Goal: Find contact information: Find contact information

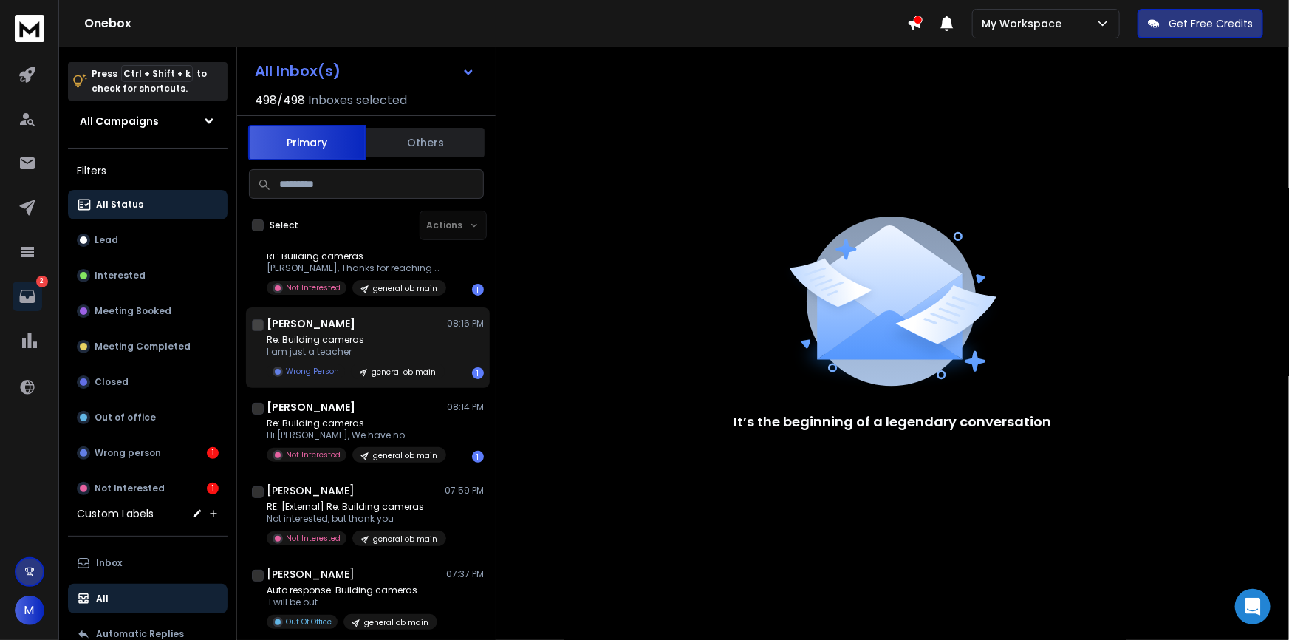
scroll to position [134, 0]
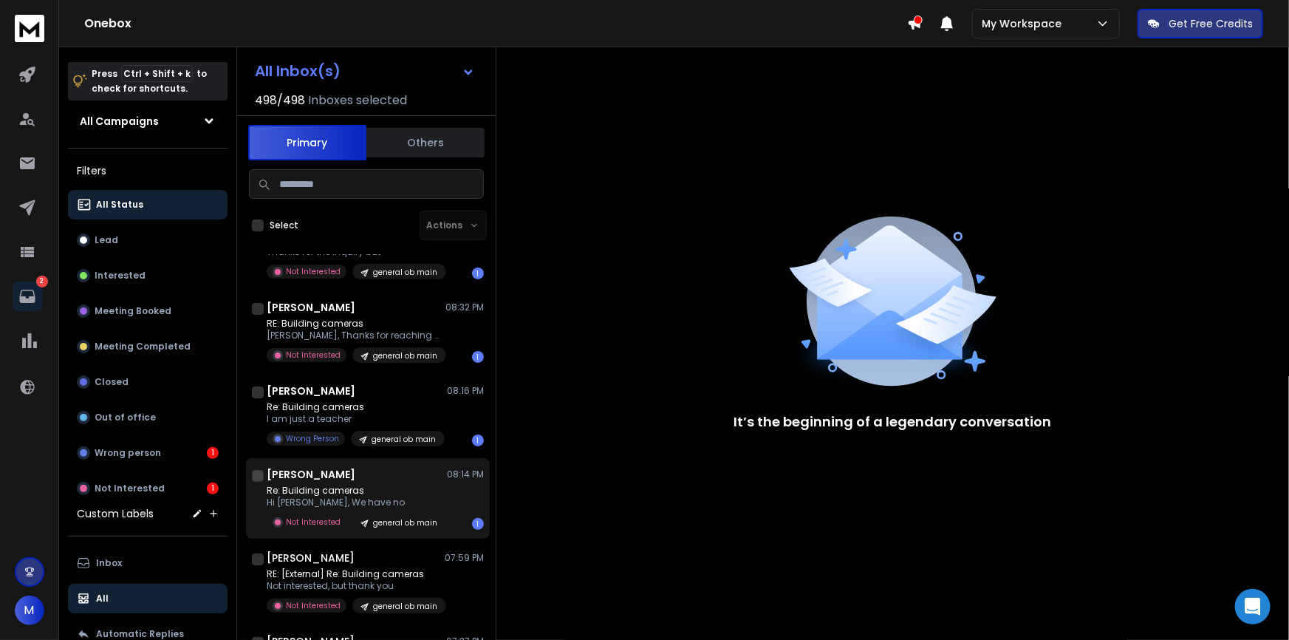
click at [383, 485] on p "Re: Building cameras" at bounding box center [355, 491] width 177 height 12
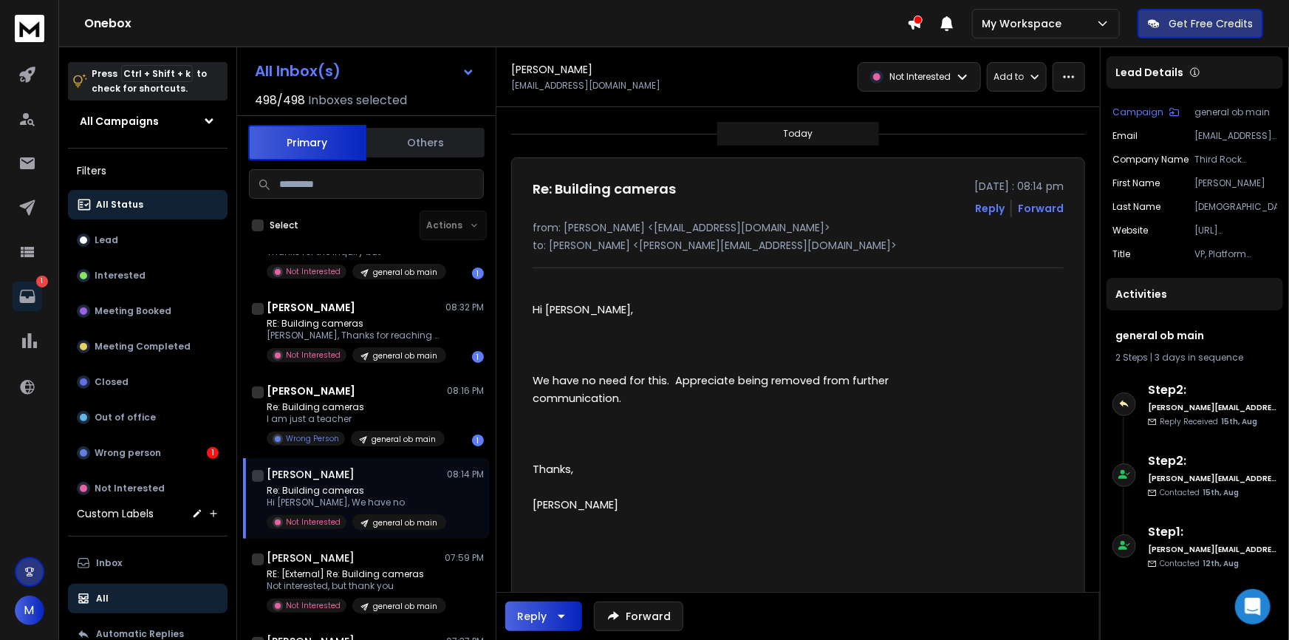
click at [626, 80] on p "[EMAIL_ADDRESS][DOMAIN_NAME]" at bounding box center [585, 86] width 149 height 12
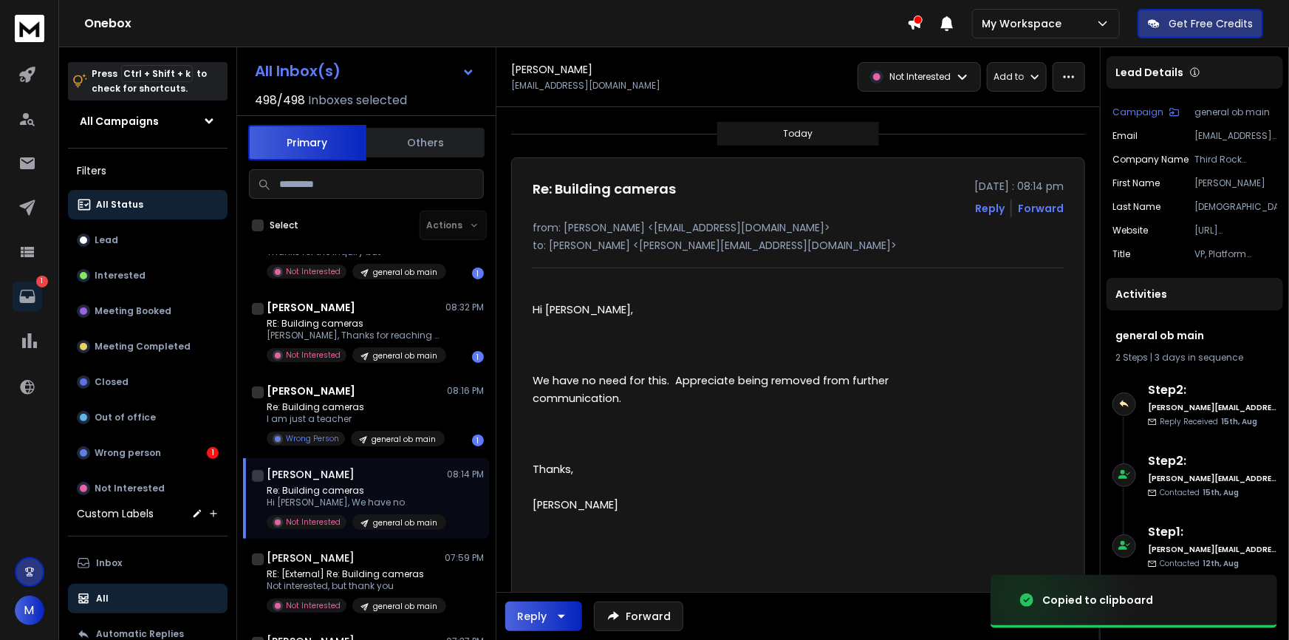
click at [620, 83] on p "[EMAIL_ADDRESS][DOMAIN_NAME]" at bounding box center [585, 86] width 149 height 12
click at [520, 66] on h1 "[PERSON_NAME]" at bounding box center [551, 69] width 81 height 15
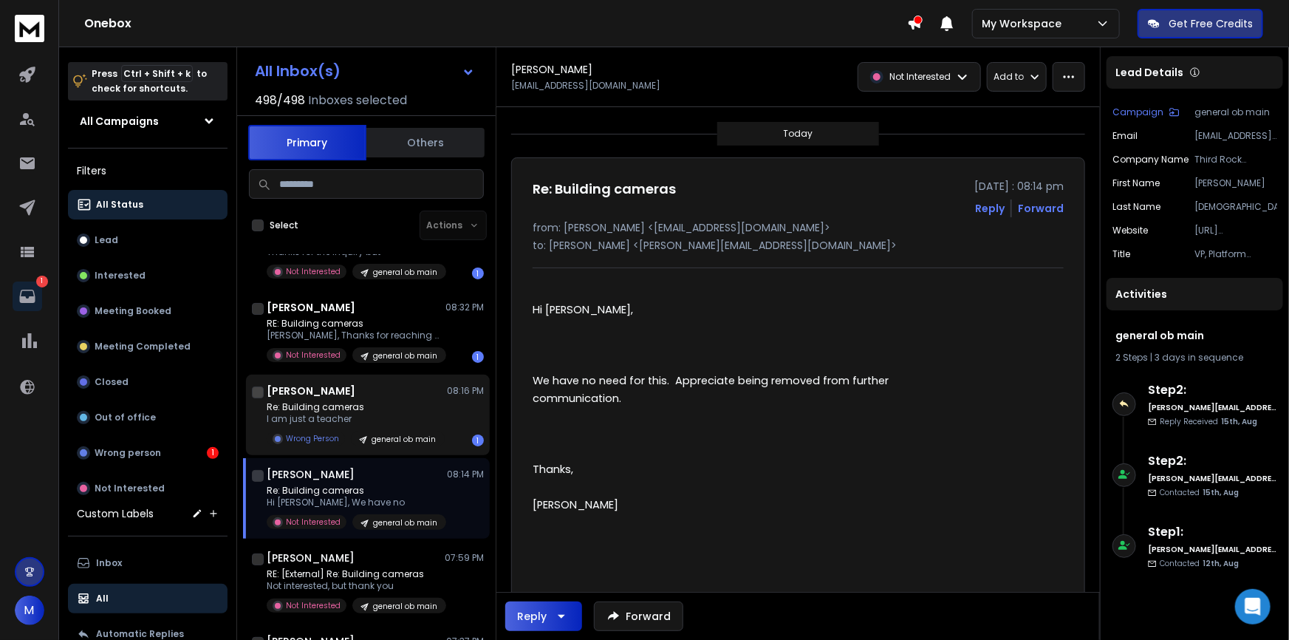
click at [428, 411] on p "Re: Building cameras" at bounding box center [355, 407] width 177 height 12
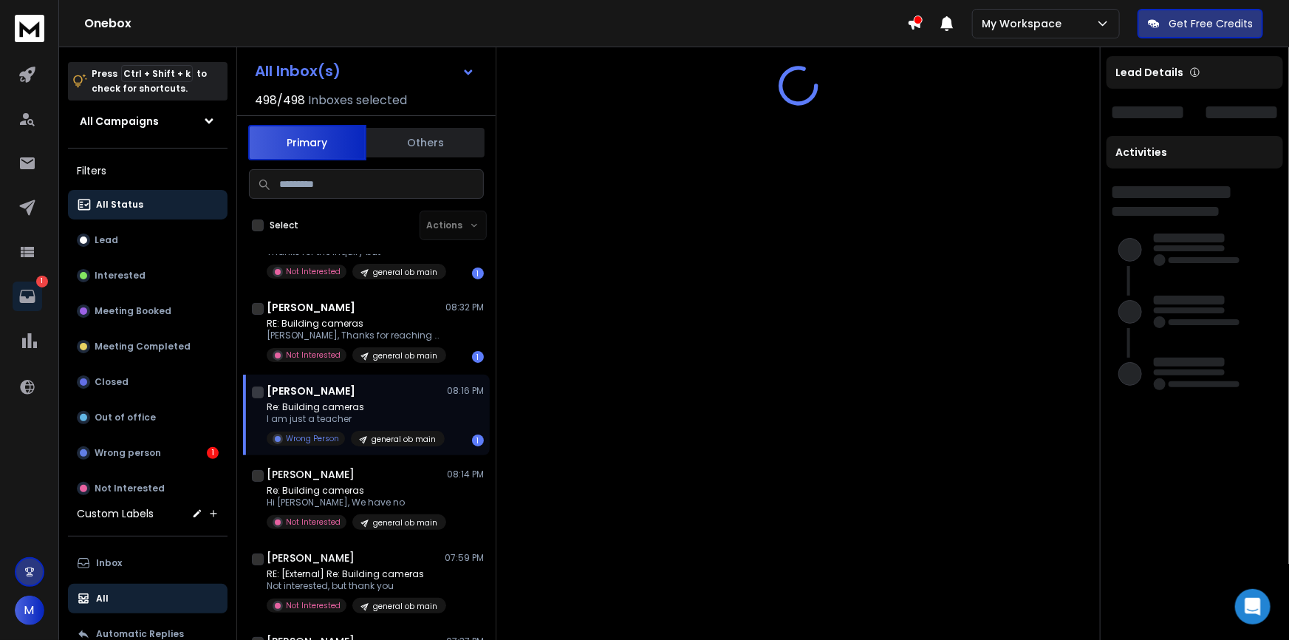
scroll to position [0, 0]
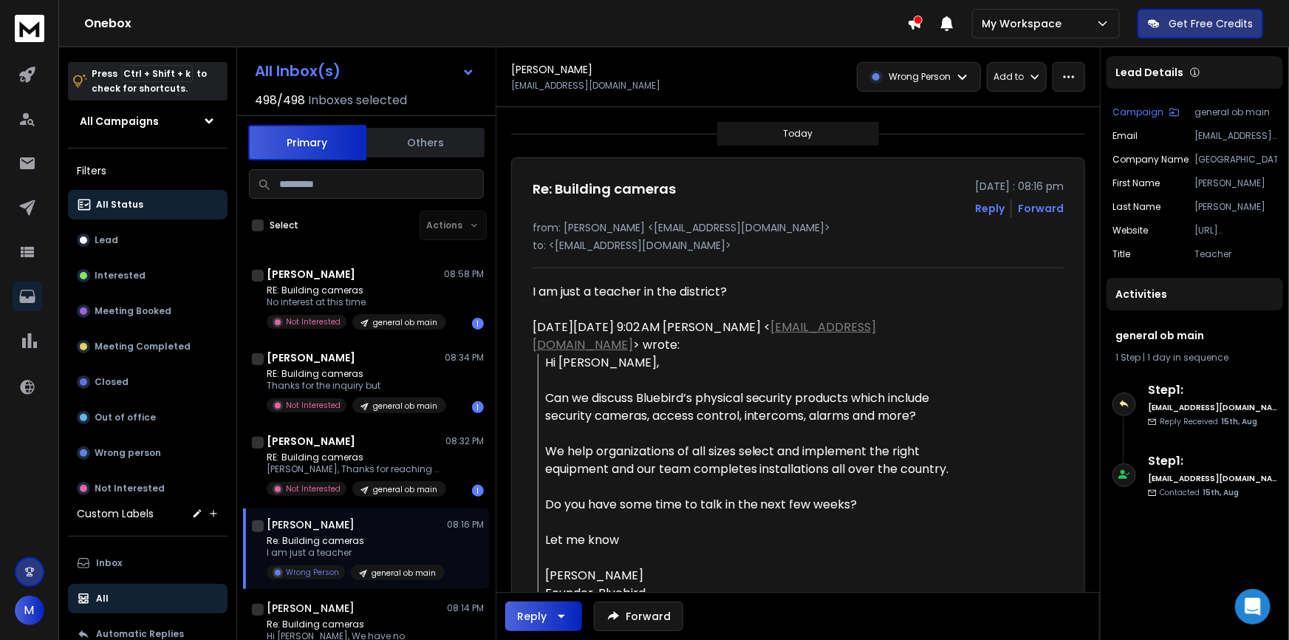
click at [613, 88] on p "[EMAIL_ADDRESS][DOMAIN_NAME]" at bounding box center [585, 86] width 149 height 12
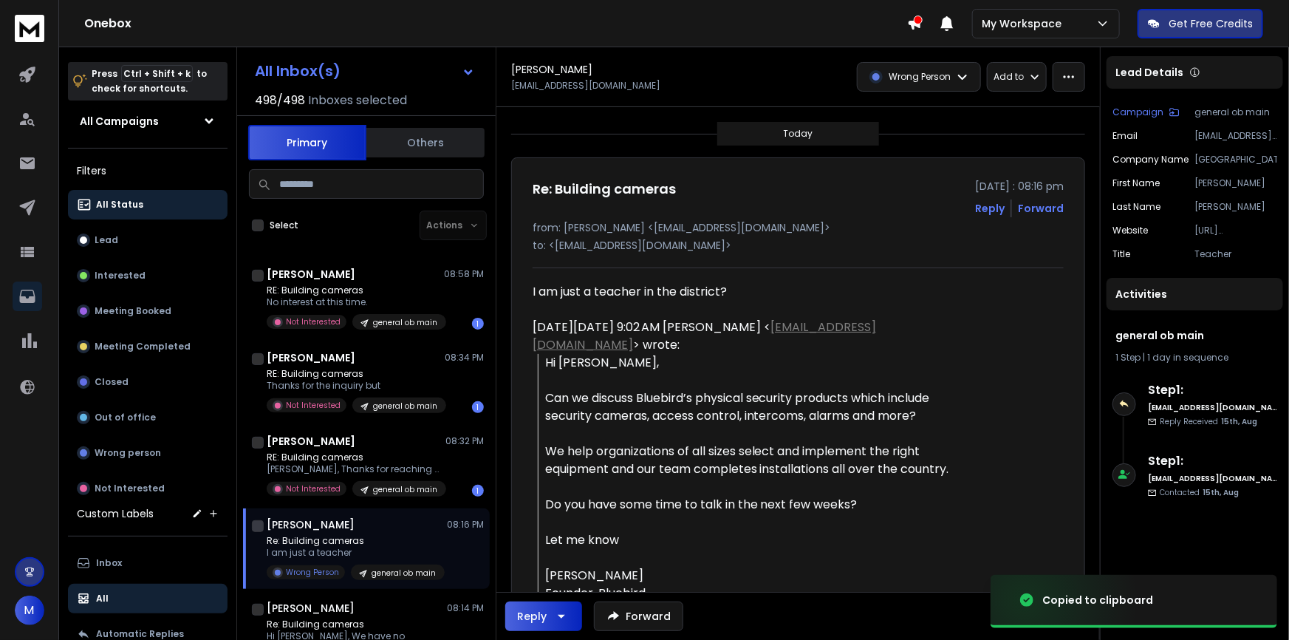
click at [545, 62] on h1 "[PERSON_NAME]" at bounding box center [551, 69] width 81 height 15
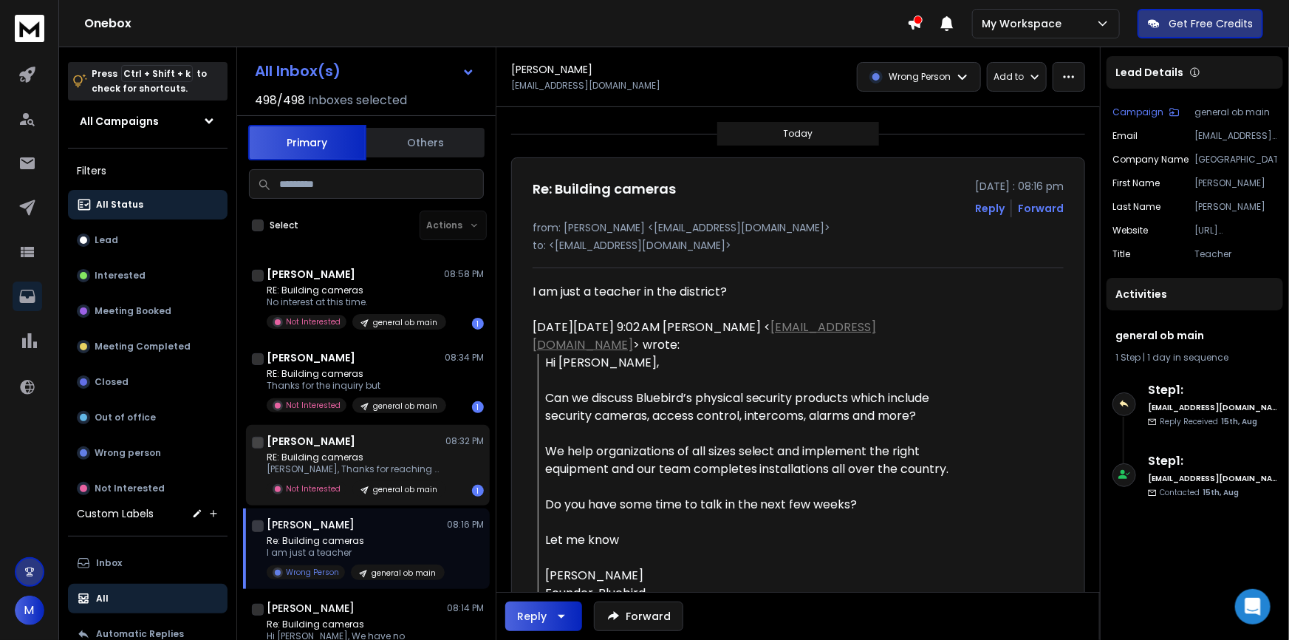
click at [399, 449] on div "[PERSON_NAME] 08:32 PM RE: Building cameras [PERSON_NAME], Thanks for reaching …" at bounding box center [375, 465] width 217 height 63
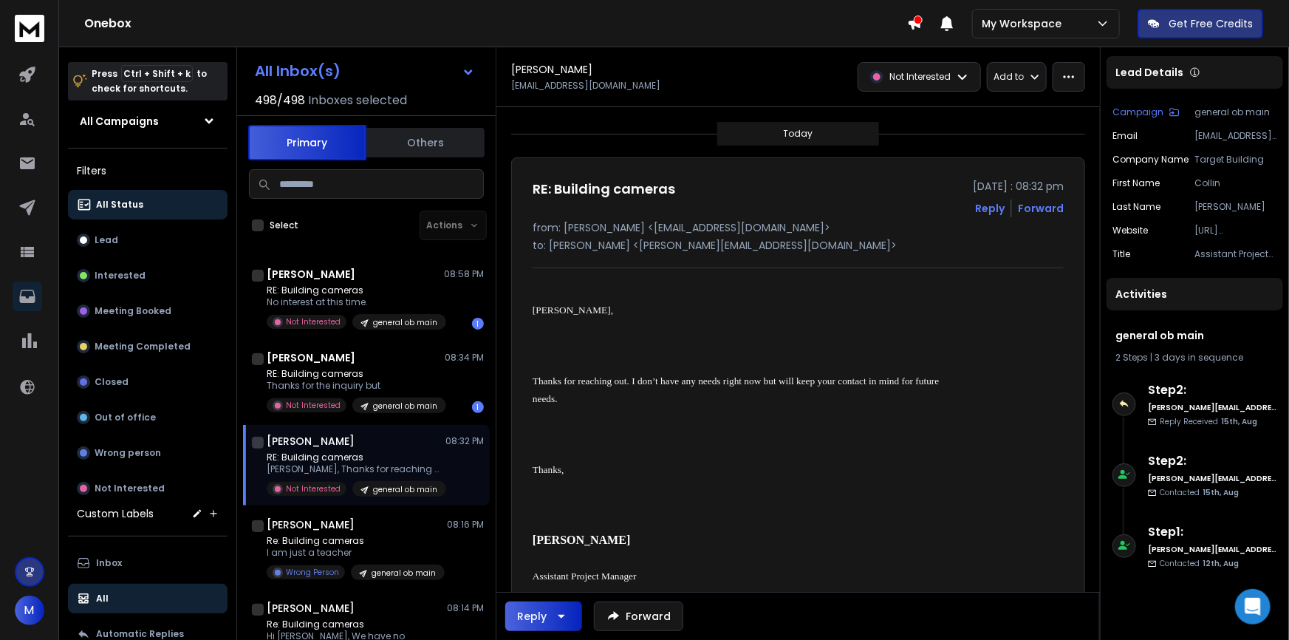
click at [573, 81] on p "[EMAIL_ADDRESS][DOMAIN_NAME]" at bounding box center [585, 86] width 149 height 12
click at [584, 88] on p "[EMAIL_ADDRESS][DOMAIN_NAME]" at bounding box center [585, 86] width 149 height 12
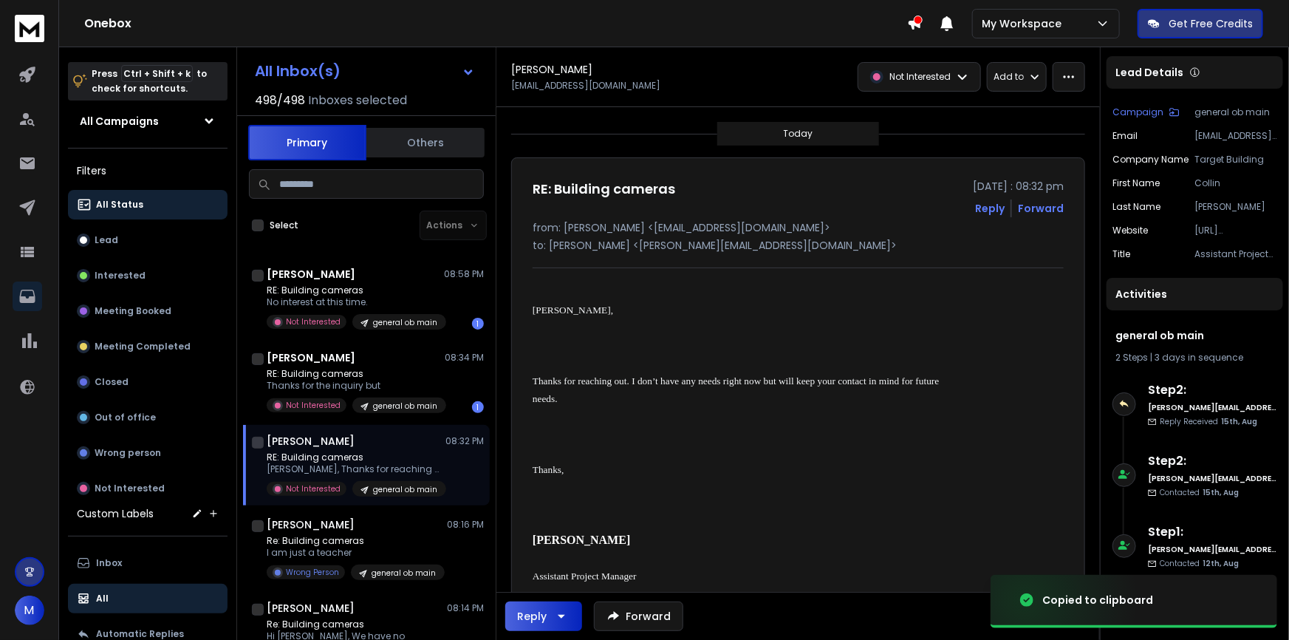
click at [533, 73] on h1 "[PERSON_NAME]" at bounding box center [551, 69] width 81 height 15
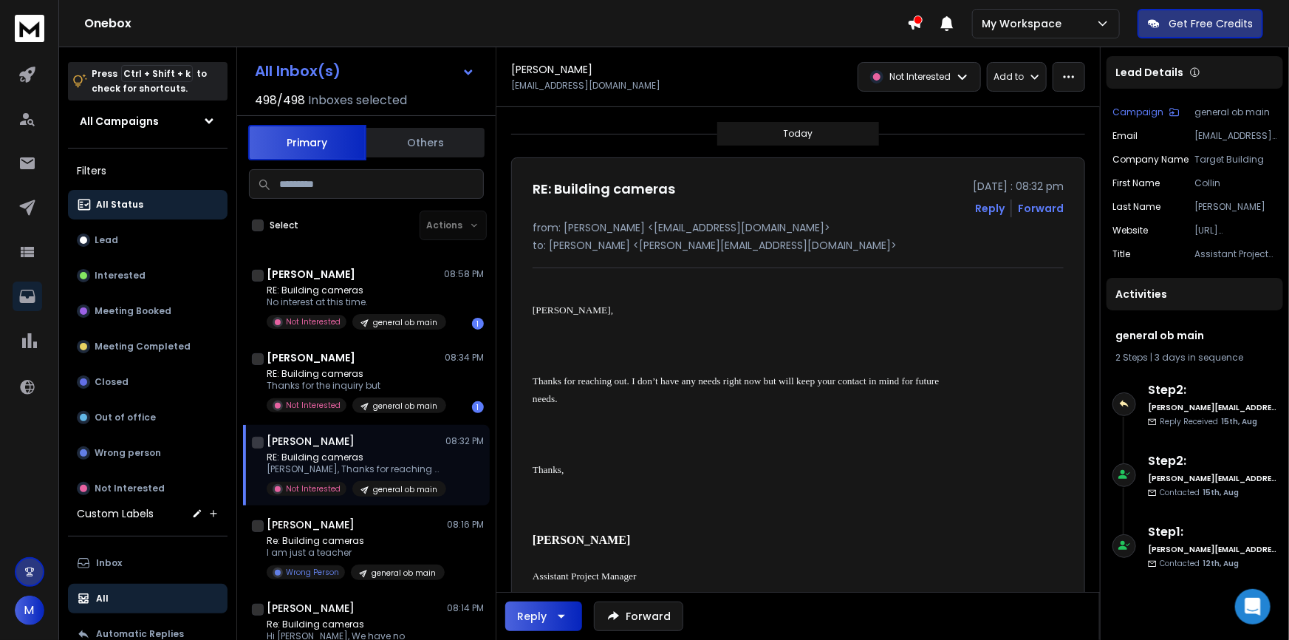
click at [1216, 160] on p "Target Building" at bounding box center [1236, 160] width 83 height 12
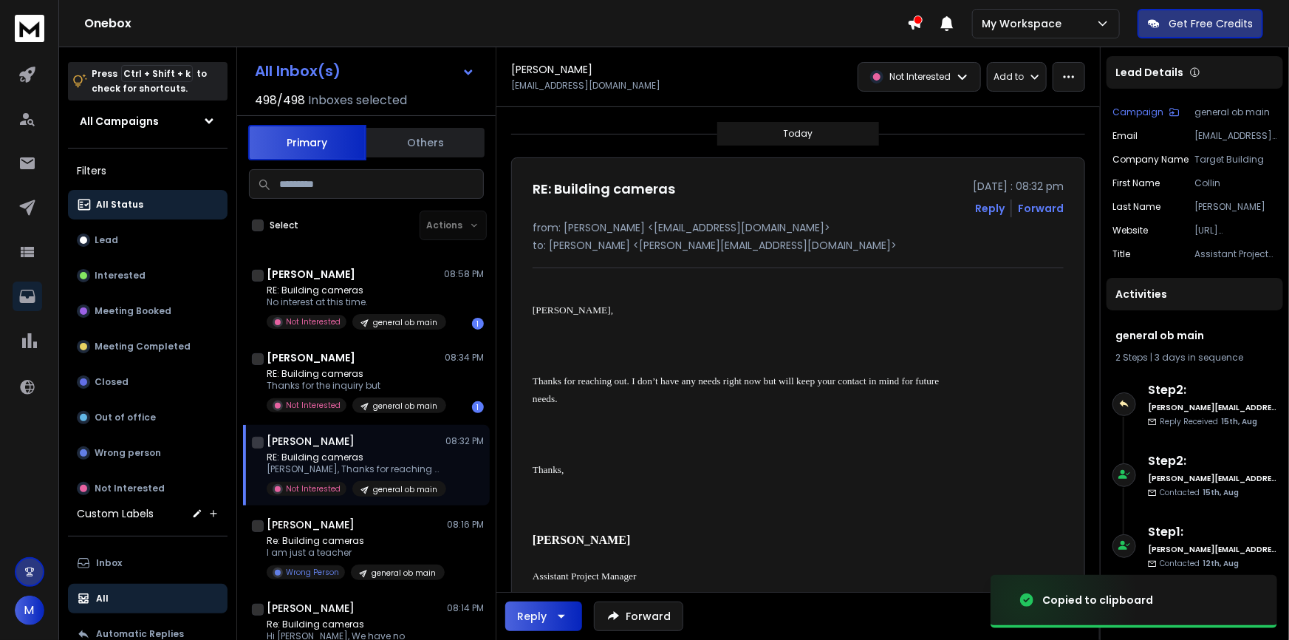
click at [552, 82] on p "[EMAIL_ADDRESS][DOMAIN_NAME]" at bounding box center [585, 86] width 149 height 12
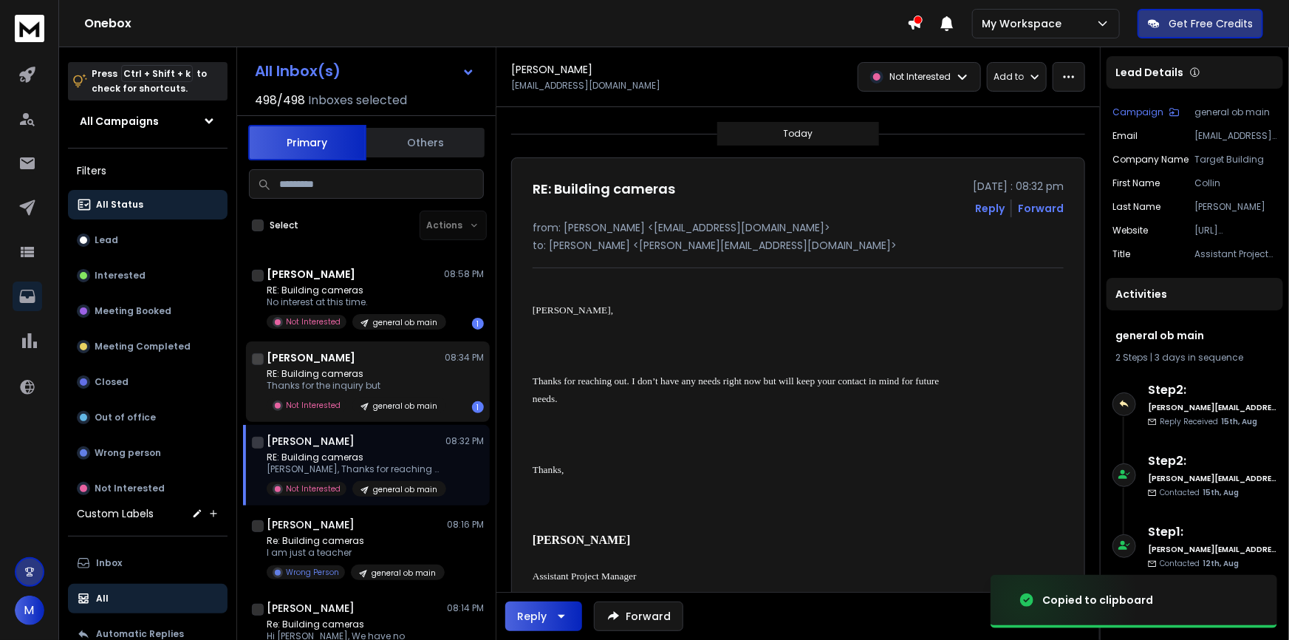
click at [431, 387] on p "Thanks for the inquiry but" at bounding box center [355, 386] width 177 height 12
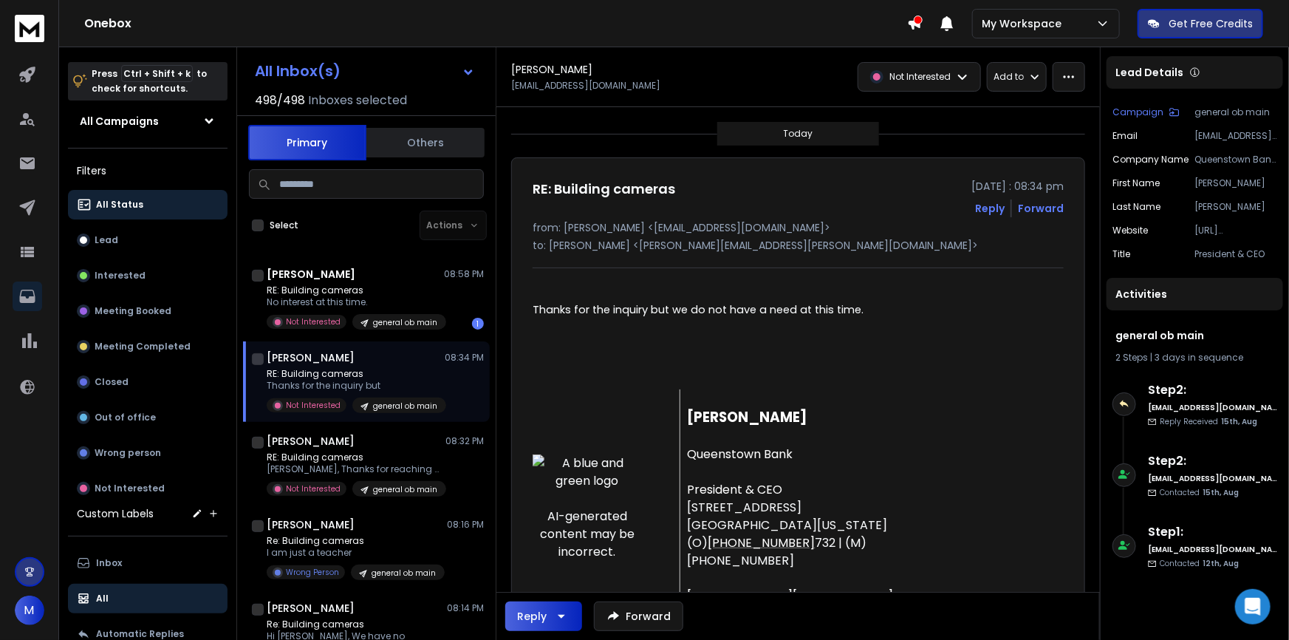
click at [583, 86] on p "[EMAIL_ADDRESS][DOMAIN_NAME]" at bounding box center [585, 86] width 149 height 12
click at [581, 88] on p "[EMAIL_ADDRESS][DOMAIN_NAME]" at bounding box center [585, 86] width 149 height 12
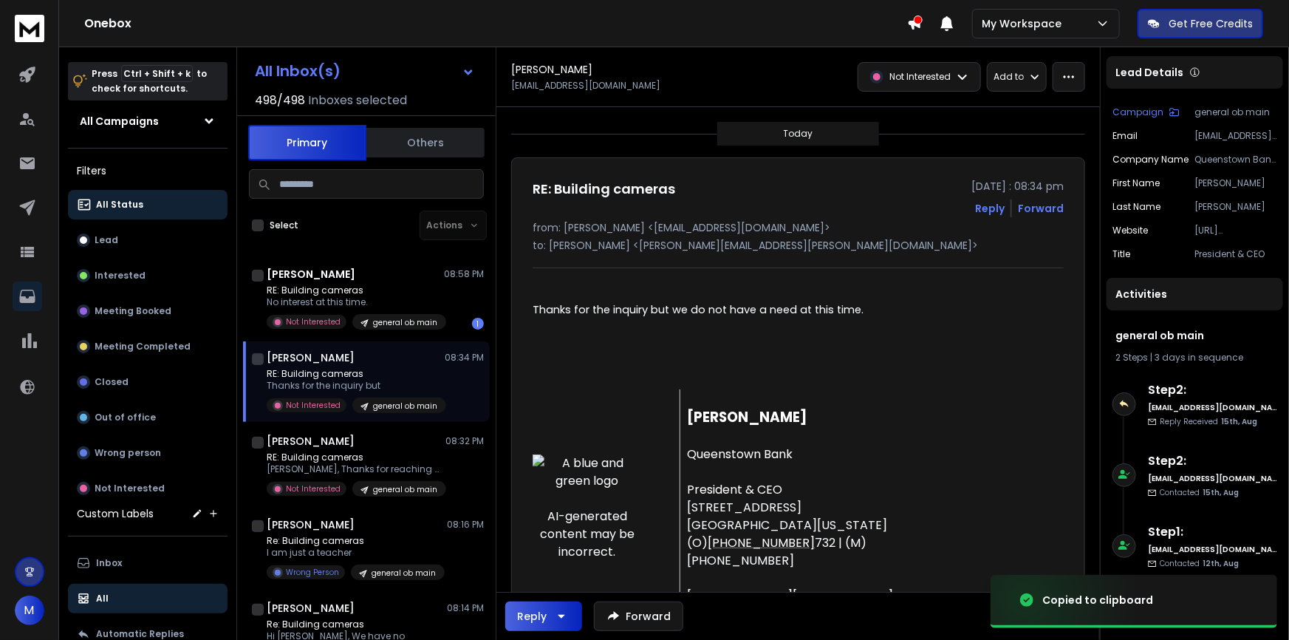
click at [551, 68] on h1 "[PERSON_NAME]" at bounding box center [551, 69] width 81 height 15
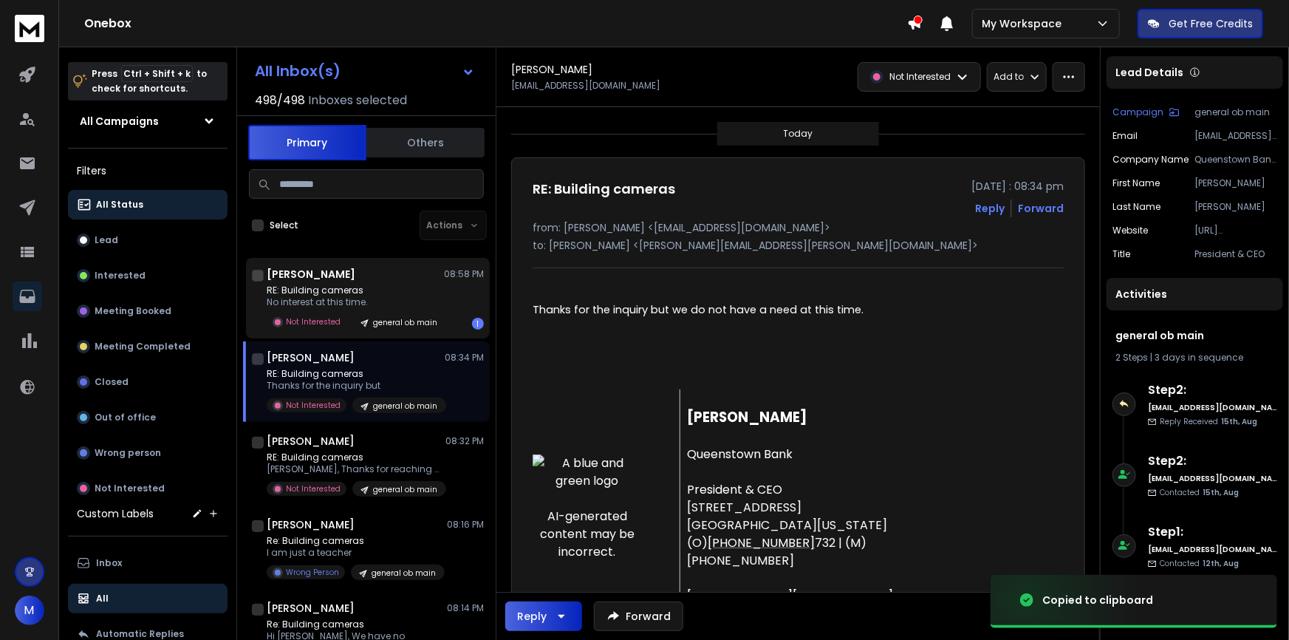
click at [423, 307] on p "No interest at this time." at bounding box center [355, 302] width 177 height 12
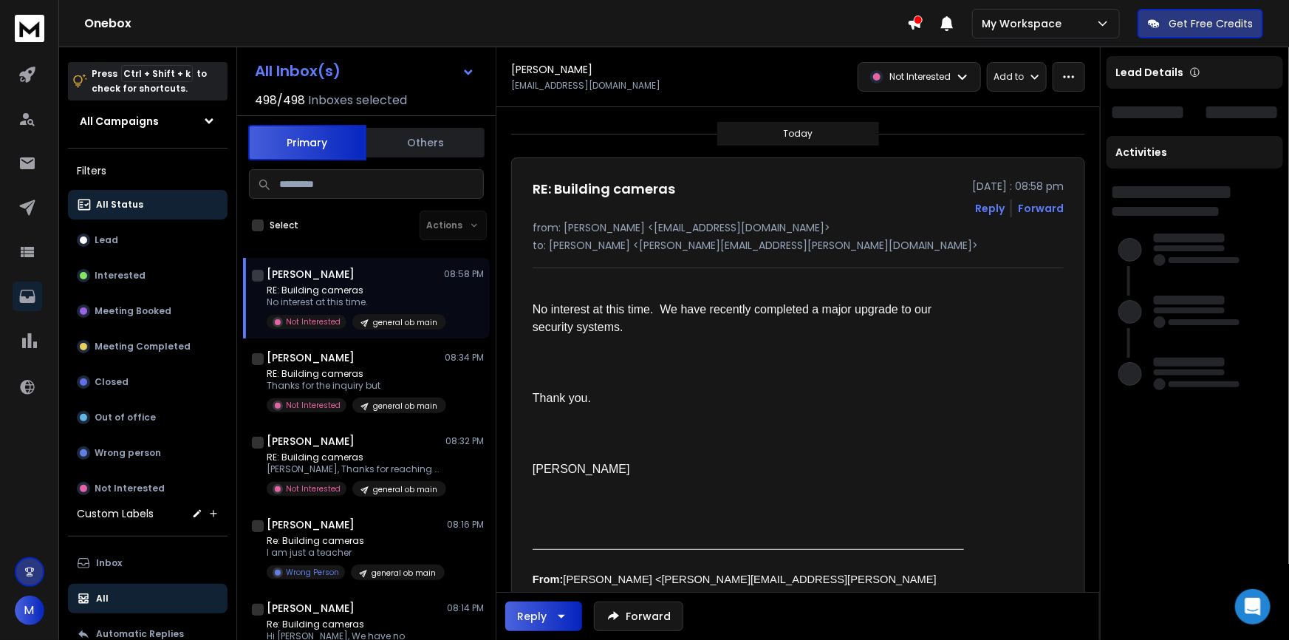
click at [571, 85] on p "[EMAIL_ADDRESS][DOMAIN_NAME]" at bounding box center [585, 86] width 149 height 12
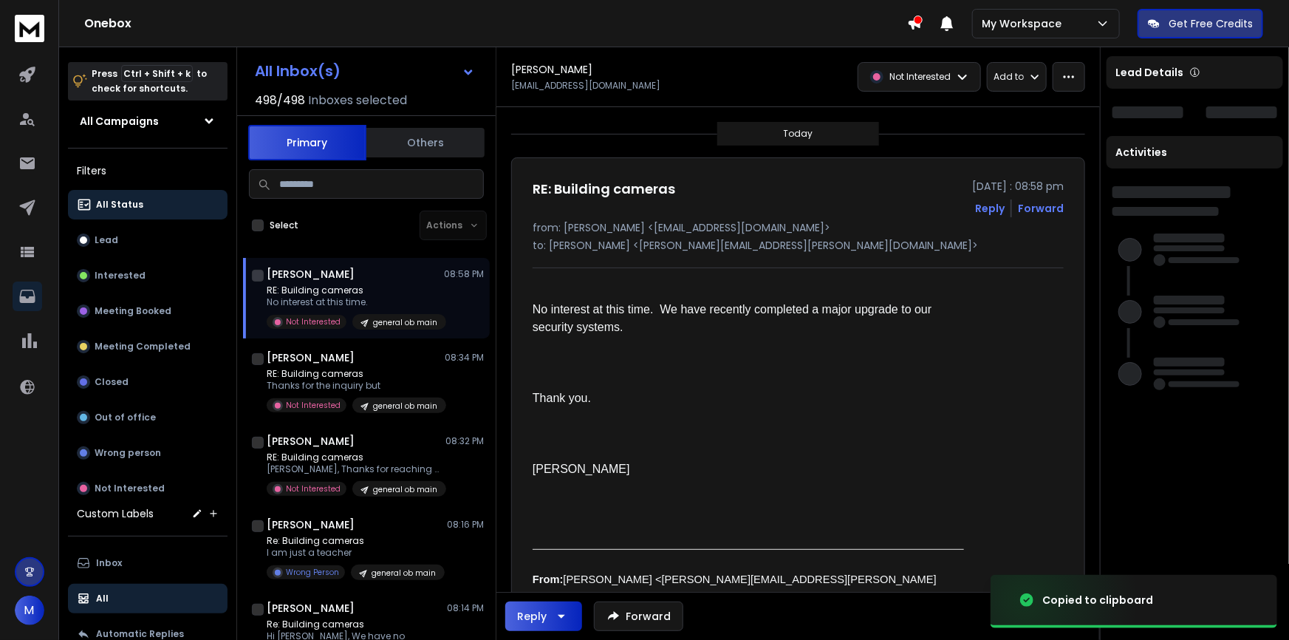
drag, startPoint x: 567, startPoint y: 66, endPoint x: 427, endPoint y: 1, distance: 154.0
click at [566, 66] on h1 "[PERSON_NAME]" at bounding box center [551, 69] width 81 height 15
